Goal: Information Seeking & Learning: Check status

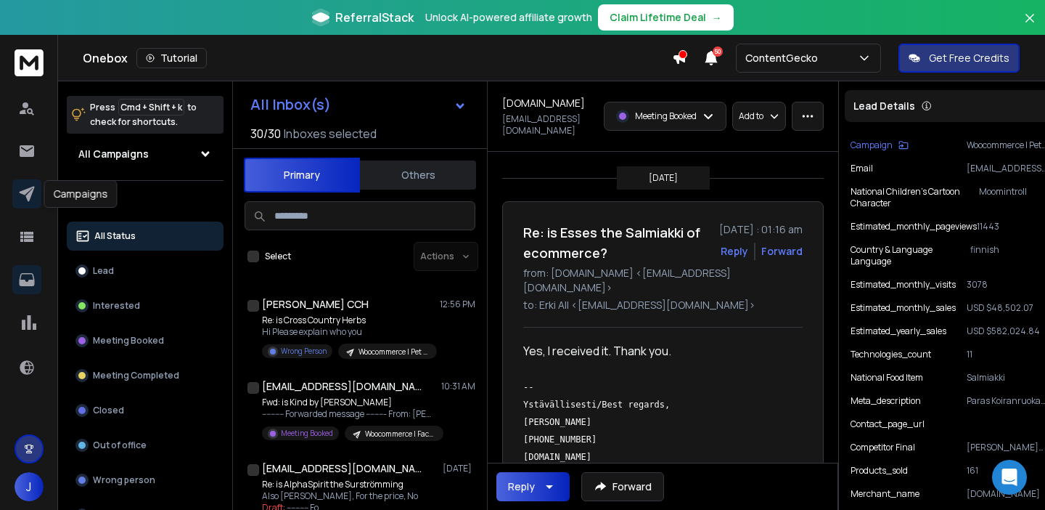
click at [29, 188] on icon at bounding box center [26, 194] width 15 height 15
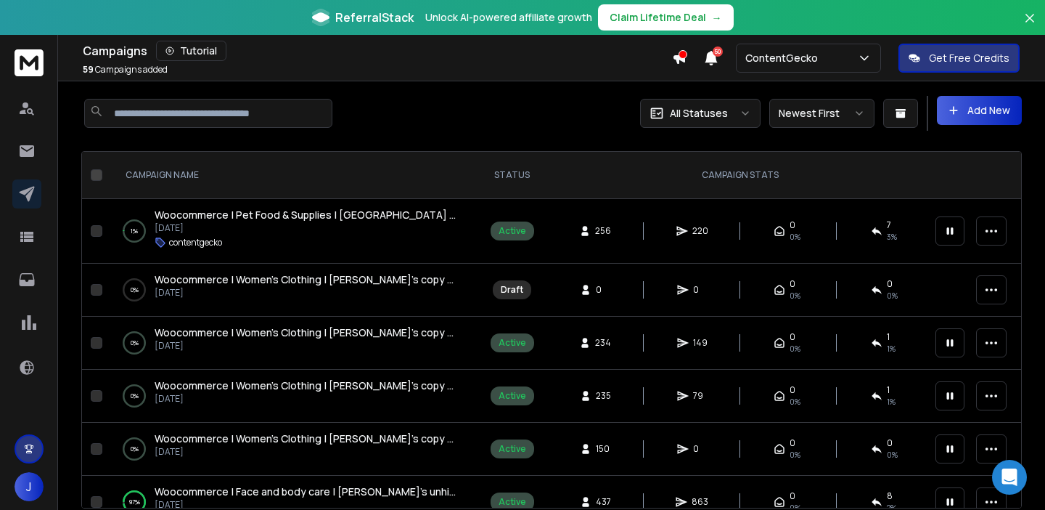
click at [250, 220] on span "Woocommerce | Pet Food & Supplies | [GEOGRAPHIC_DATA] | Eerik's unhinged, short…" at bounding box center [385, 215] width 461 height 14
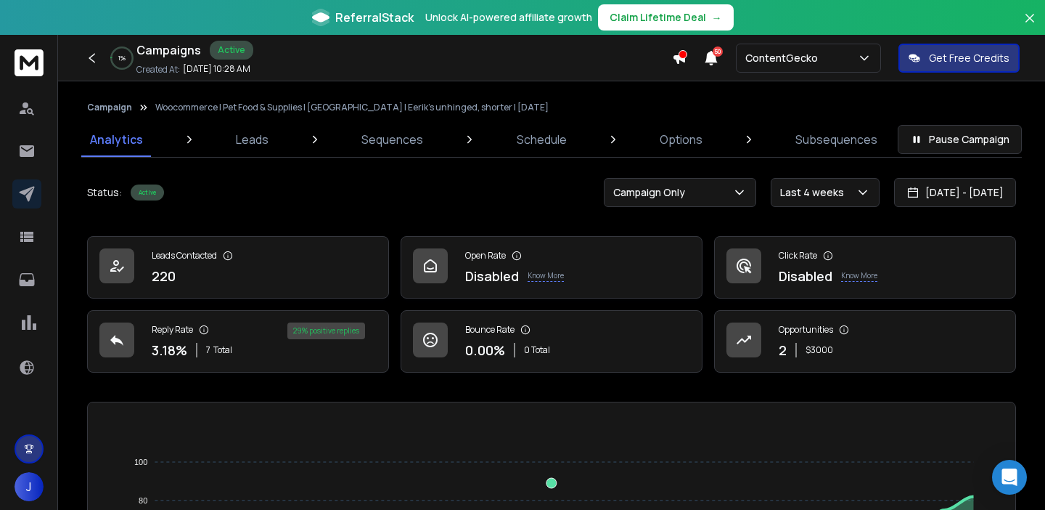
click at [247, 322] on link "Reply Rate 3.18 % 7 Total 29 % positive replies" at bounding box center [238, 341] width 302 height 62
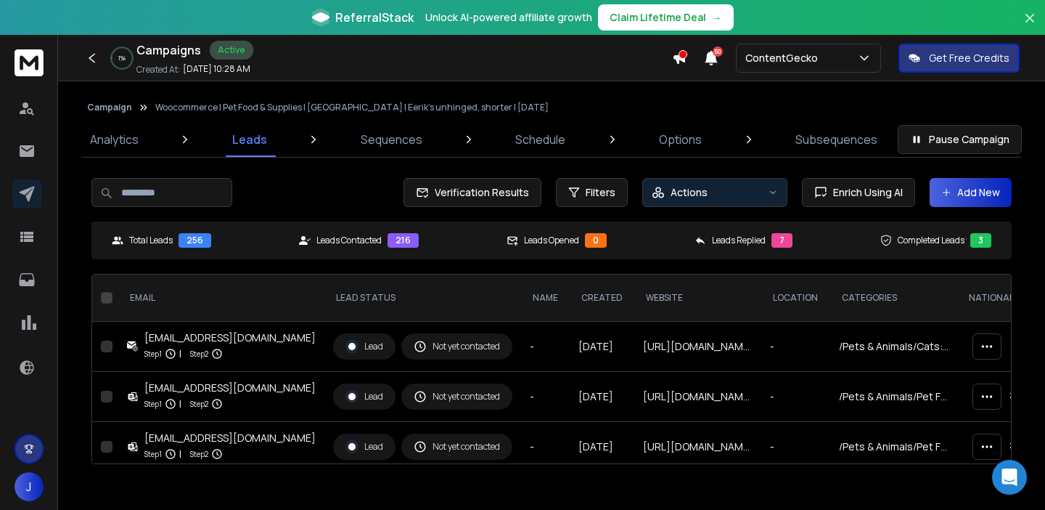
click at [665, 194] on div "Actions" at bounding box center [707, 192] width 110 height 15
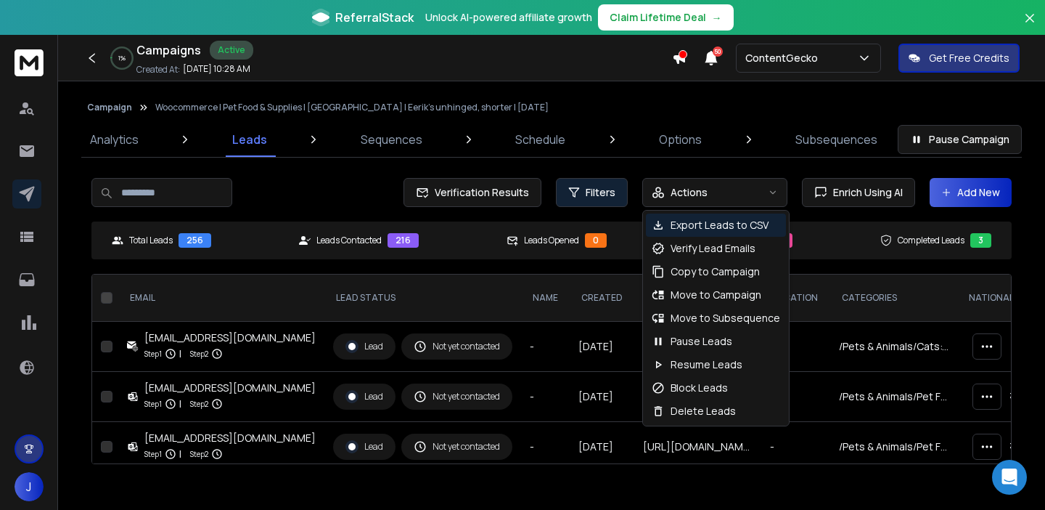
click at [618, 188] on button "Filters" at bounding box center [592, 192] width 72 height 29
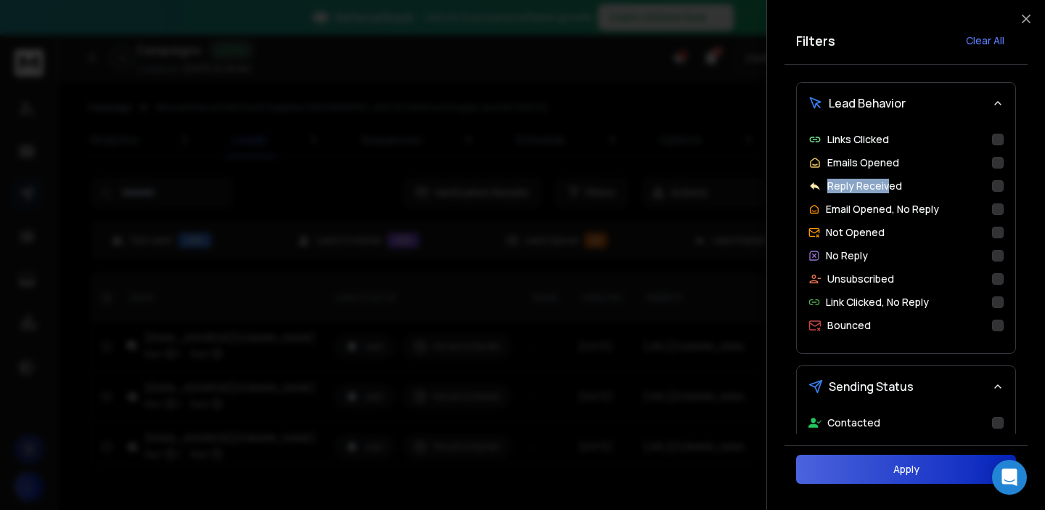
click at [885, 179] on p "Reply Received" at bounding box center [865, 186] width 75 height 15
click at [887, 185] on p "Reply Received" at bounding box center [865, 186] width 75 height 15
click at [992, 185] on button "Reply Received" at bounding box center [998, 186] width 12 height 12
click at [866, 467] on button "Apply" at bounding box center [906, 468] width 220 height 29
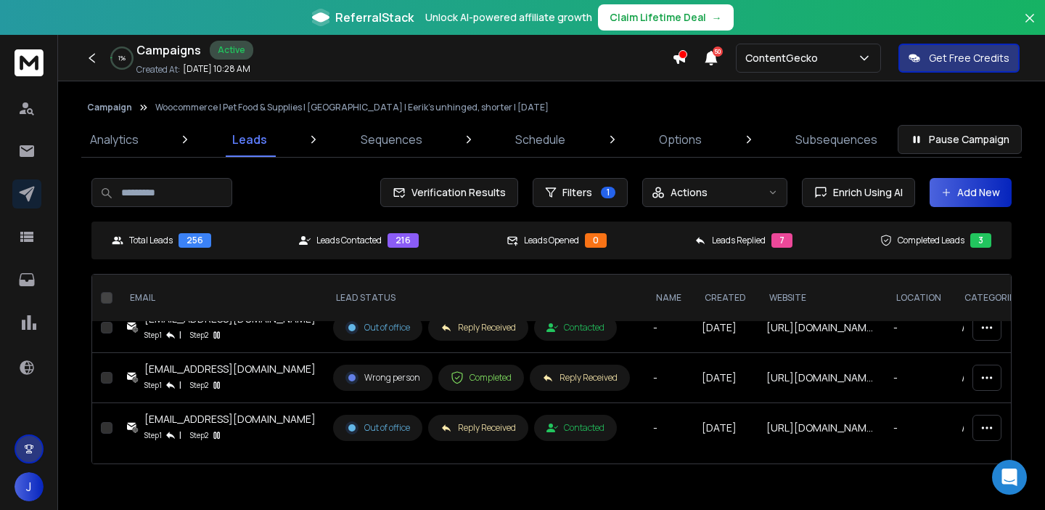
scroll to position [220, 0]
click at [605, 187] on span "1" at bounding box center [608, 193] width 15 height 12
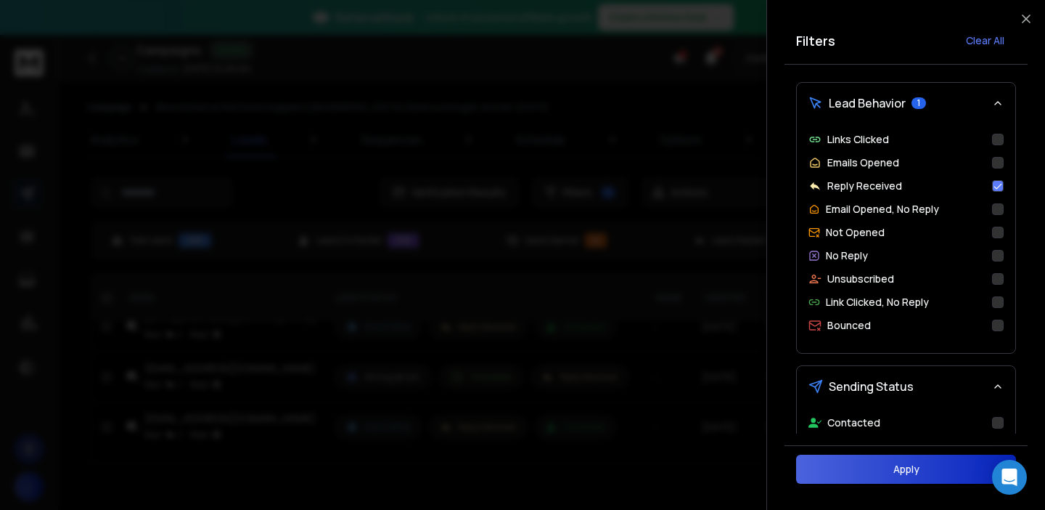
click at [995, 189] on button "Reply Received" at bounding box center [998, 186] width 12 height 12
click at [937, 462] on button "Apply" at bounding box center [906, 468] width 220 height 29
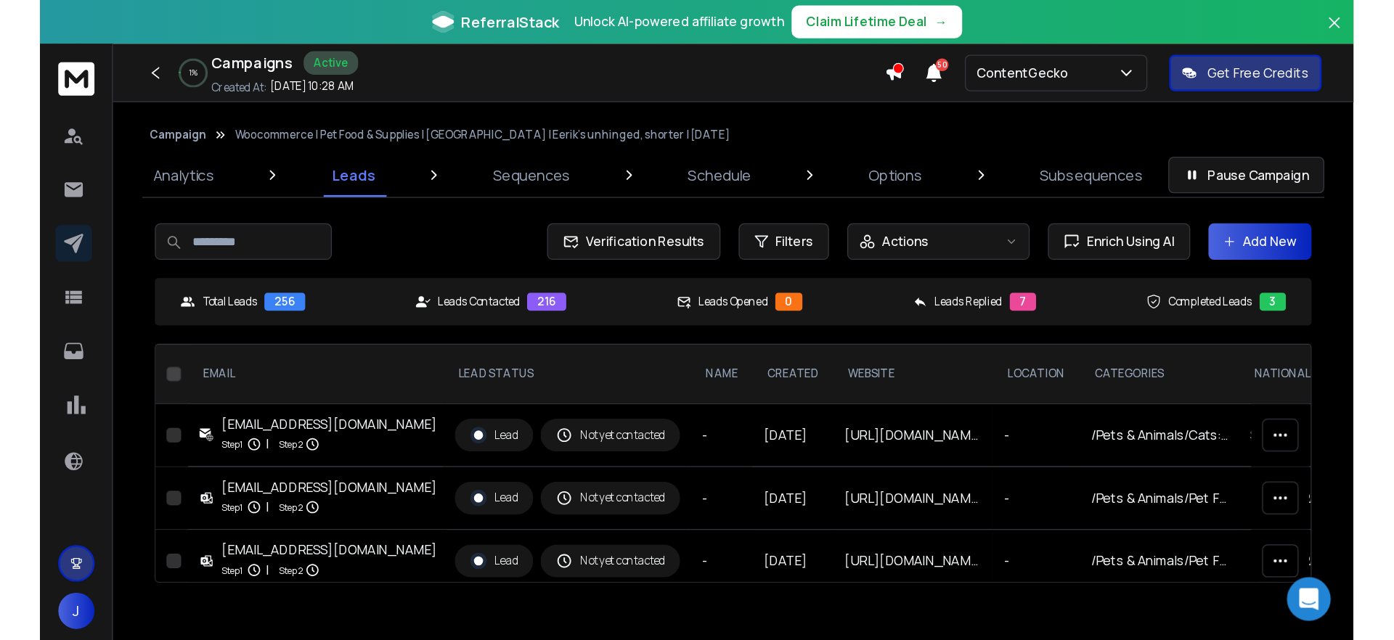
scroll to position [0, 0]
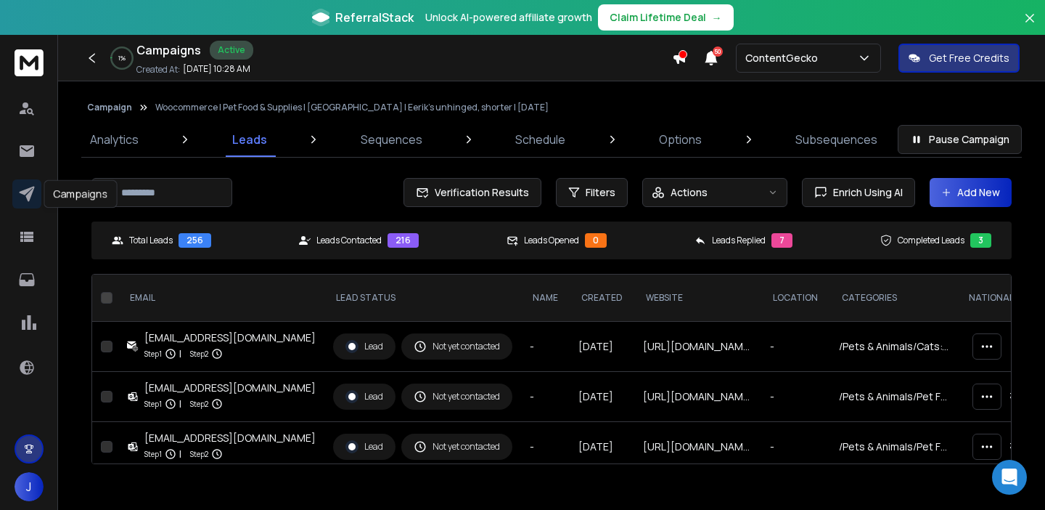
click at [28, 194] on icon at bounding box center [26, 194] width 15 height 15
